Goal: Communication & Community: Answer question/provide support

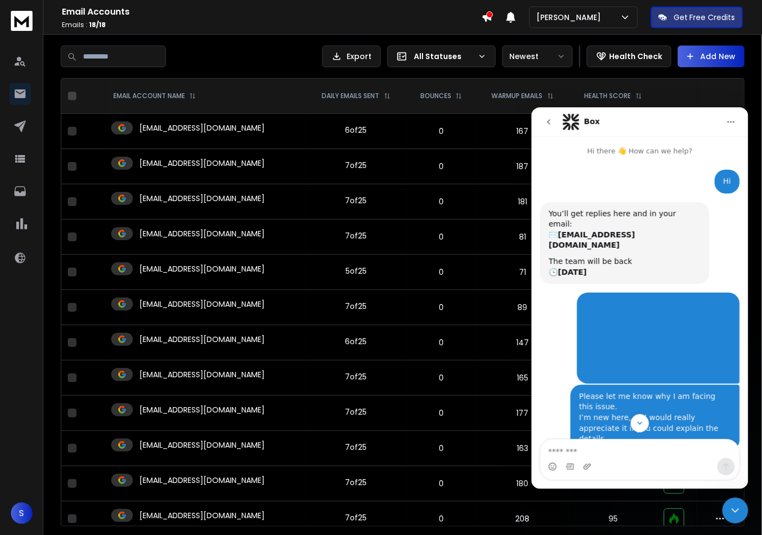
scroll to position [94, 0]
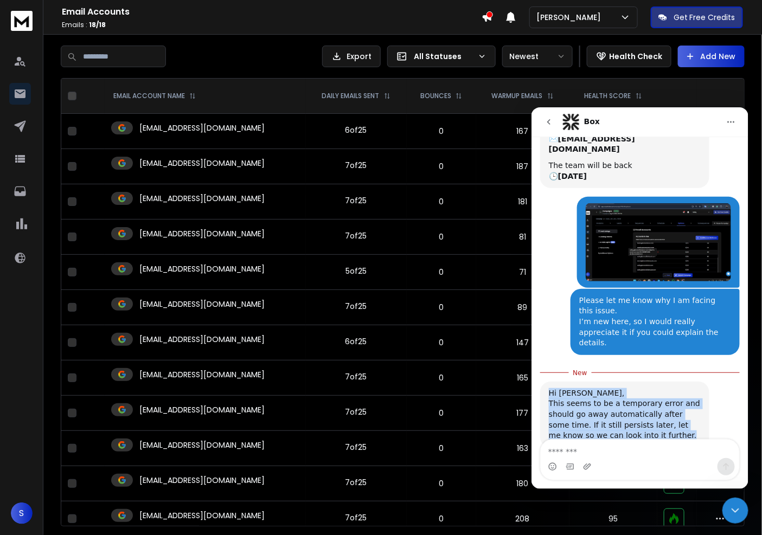
drag, startPoint x: 653, startPoint y: 408, endPoint x: 545, endPoint y: 362, distance: 117.0
click at [545, 381] on div "Hi Safiq, This seems to be a temporary error and should go away automatically a…" at bounding box center [623, 414] width 169 height 66
copy div "Hi Safiq, This seems to be a temporary error and should go away automatically a…"
click at [618, 398] on div "This seems to be a temporary error and should go away automatically after some …" at bounding box center [624, 419] width 152 height 42
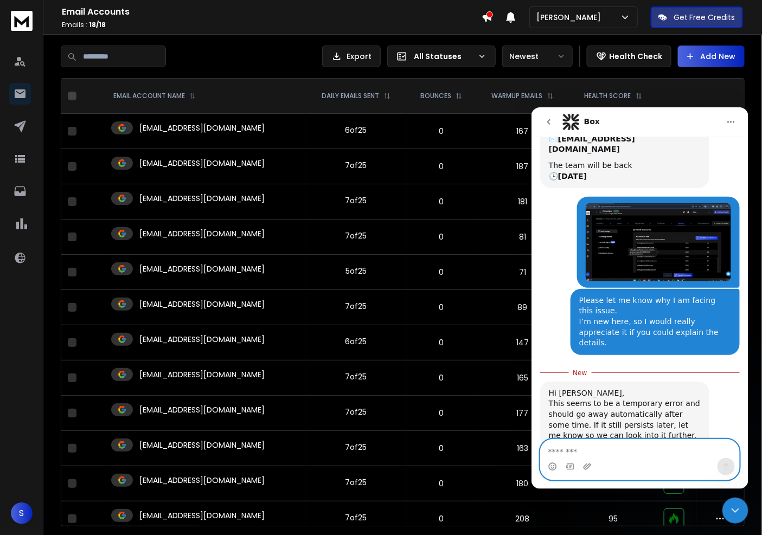
click at [605, 452] on textarea "Message…" at bounding box center [639, 448] width 198 height 18
click at [646, 449] on textarea "**********" at bounding box center [639, 448] width 198 height 18
drag, startPoint x: 653, startPoint y: 450, endPoint x: 547, endPoint y: 450, distance: 105.7
click at [547, 450] on textarea "**********" at bounding box center [639, 448] width 198 height 18
paste textarea "********"
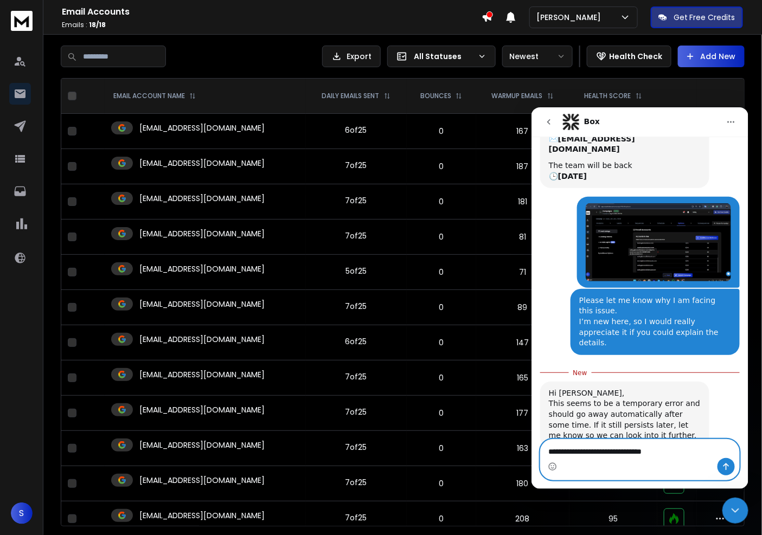
type textarea "**********"
click at [727, 460] on button "Send a message…" at bounding box center [725, 465] width 17 height 17
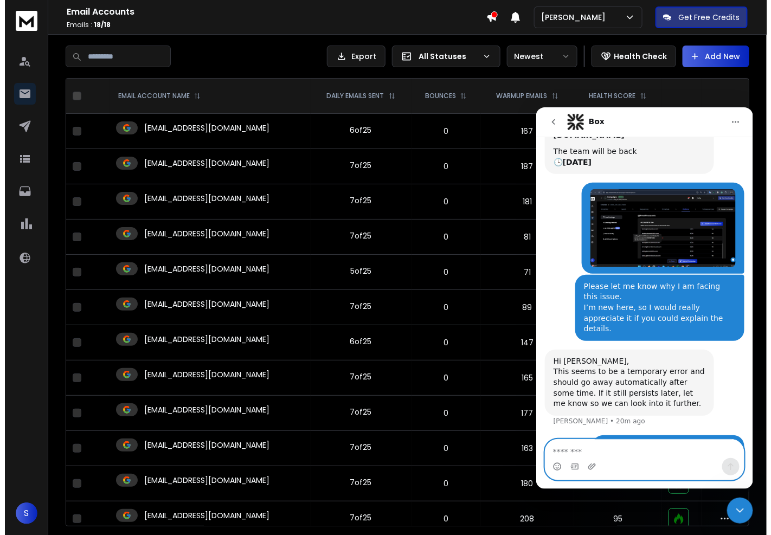
scroll to position [0, 0]
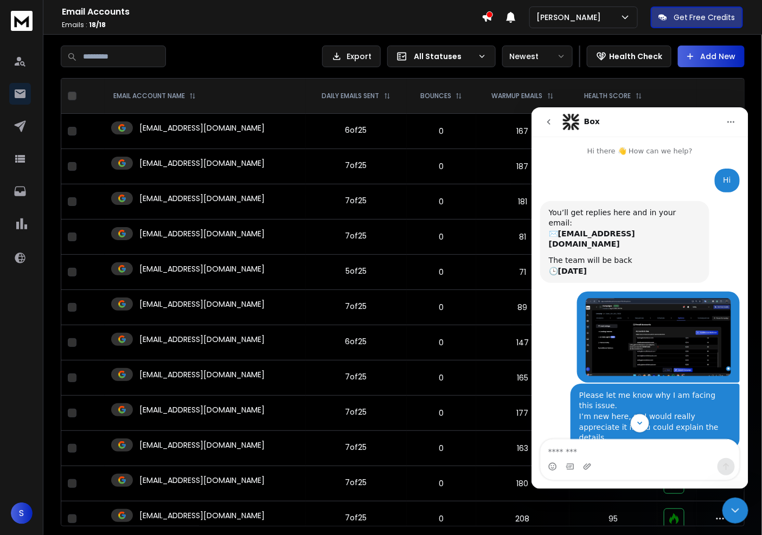
click at [549, 121] on icon "go back" at bounding box center [548, 121] width 9 height 9
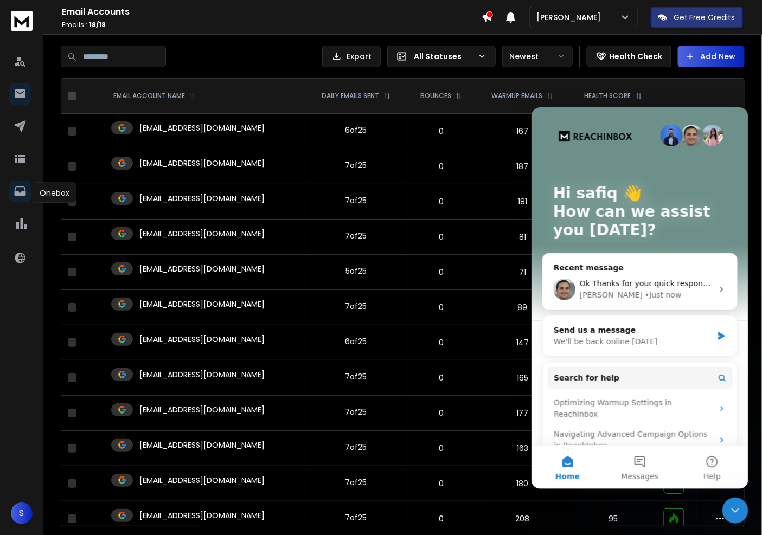
click at [22, 190] on icon at bounding box center [20, 191] width 13 height 13
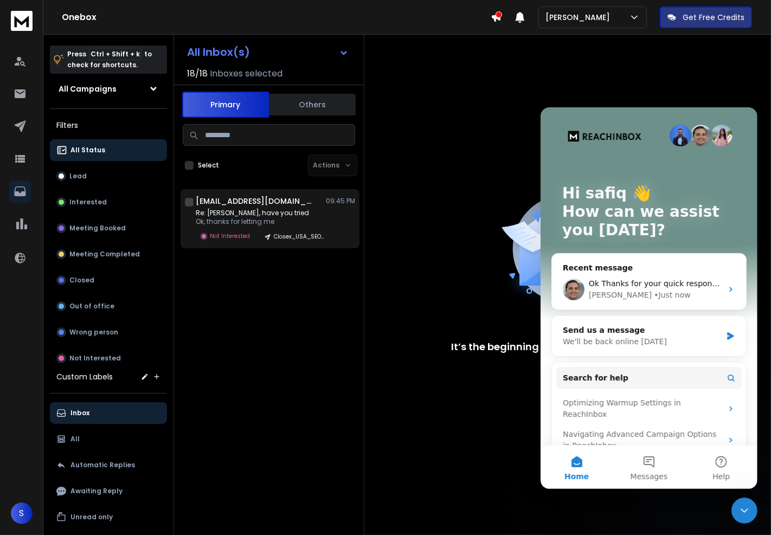
click at [261, 210] on p "Re: Drew, have you tried" at bounding box center [261, 213] width 130 height 9
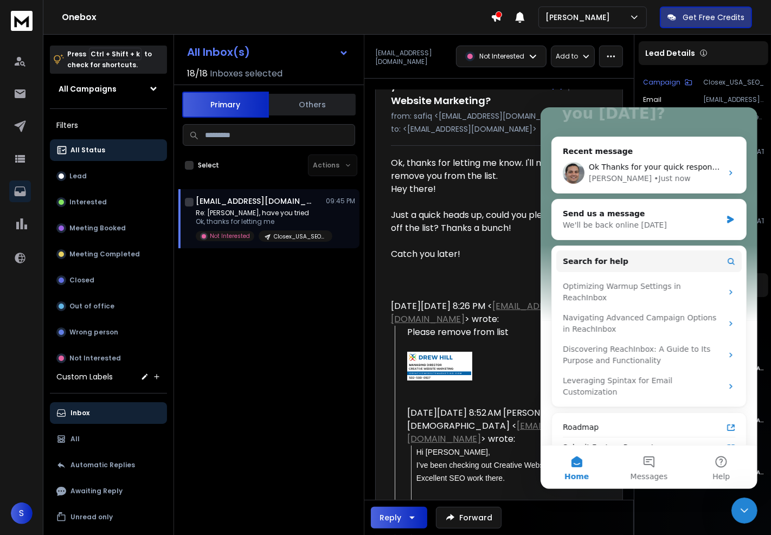
scroll to position [241, 0]
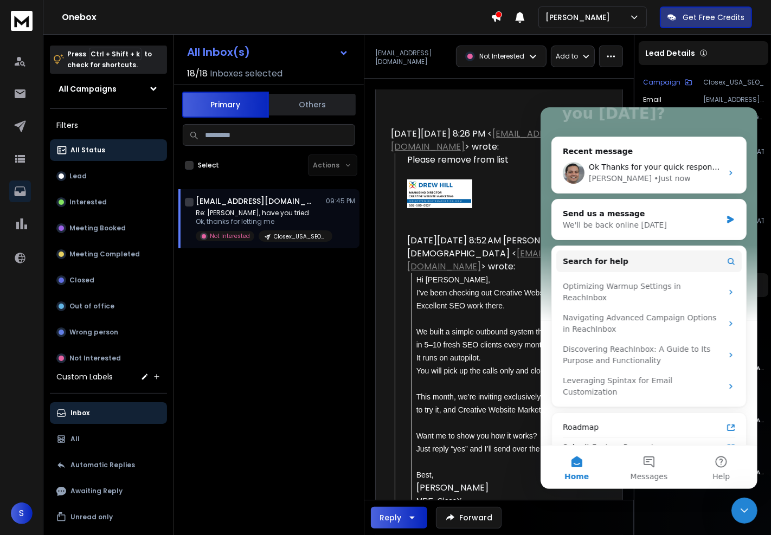
drag, startPoint x: 745, startPoint y: 515, endPoint x: 1445, endPoint y: 1009, distance: 856.2
click at [745, 515] on icon "Close Intercom Messenger" at bounding box center [743, 510] width 13 height 13
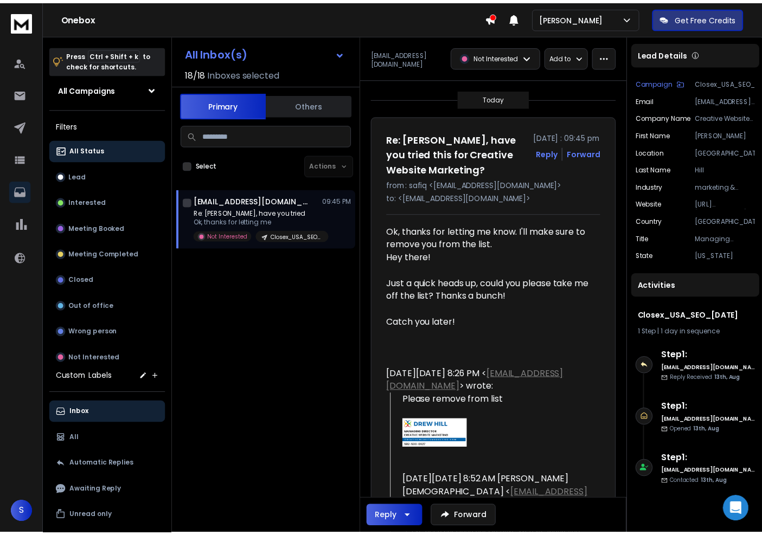
scroll to position [0, 0]
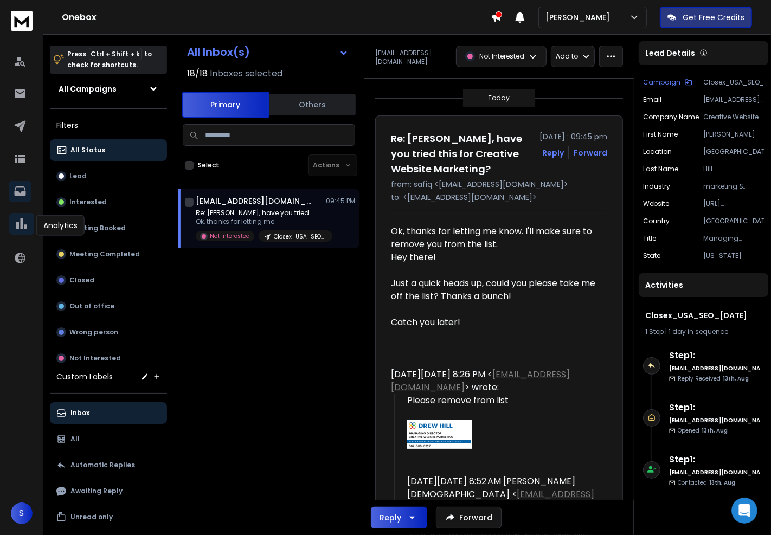
click at [27, 228] on icon at bounding box center [22, 224] width 16 height 16
